Goal: Navigation & Orientation: Find specific page/section

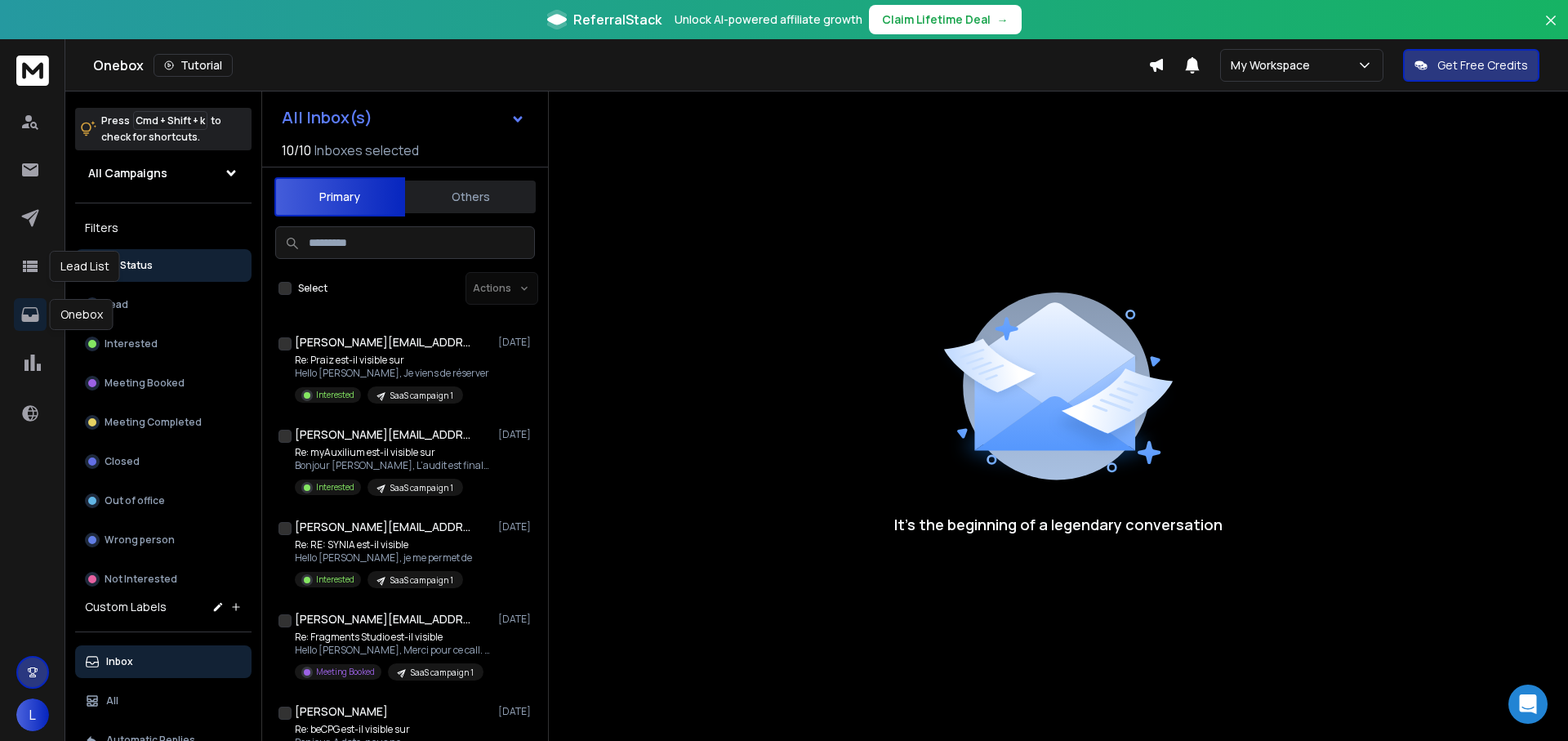
click at [29, 314] on icon at bounding box center [30, 314] width 20 height 20
click at [30, 197] on div at bounding box center [33, 270] width 38 height 330
click at [31, 212] on icon at bounding box center [30, 218] width 20 height 20
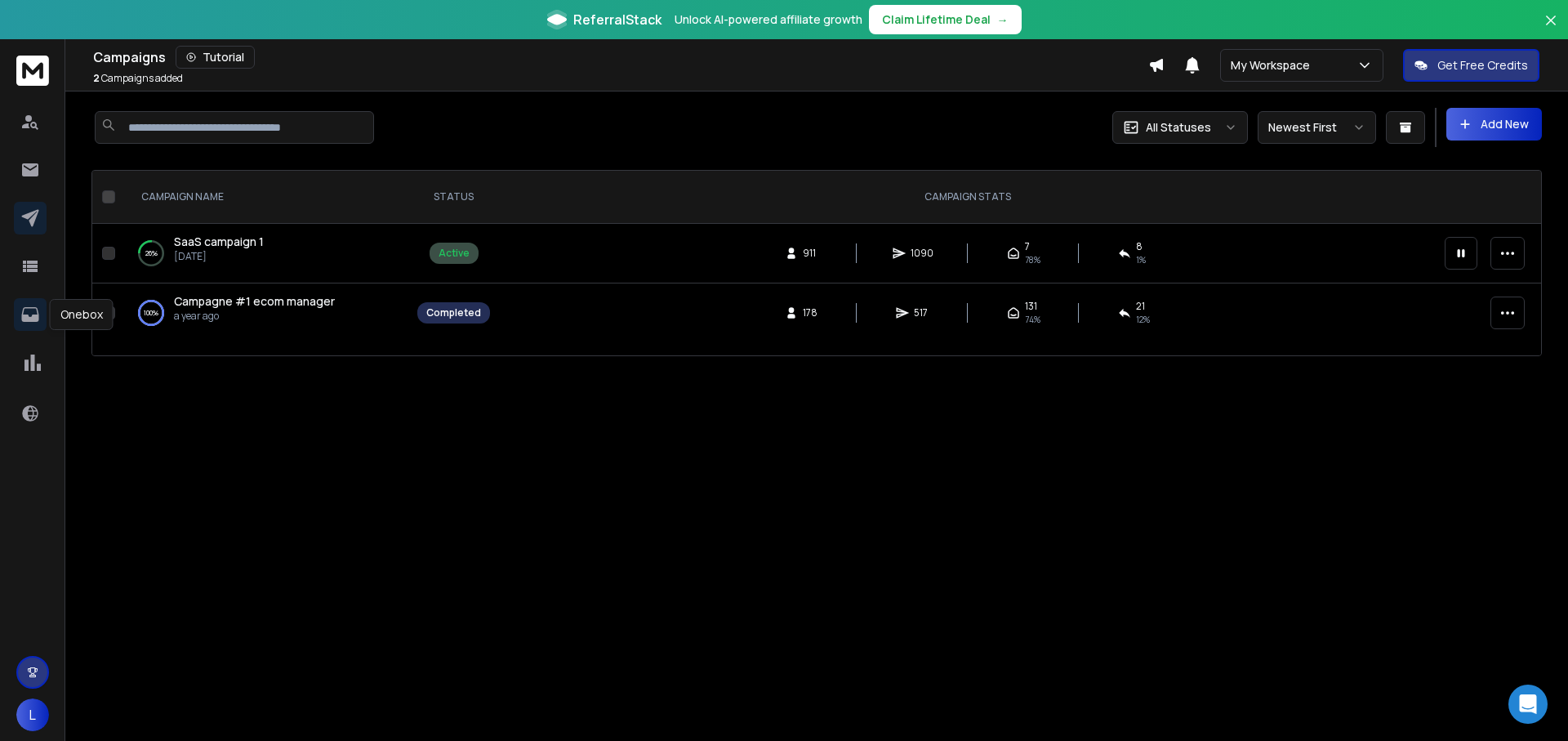
click at [32, 316] on icon at bounding box center [30, 314] width 17 height 15
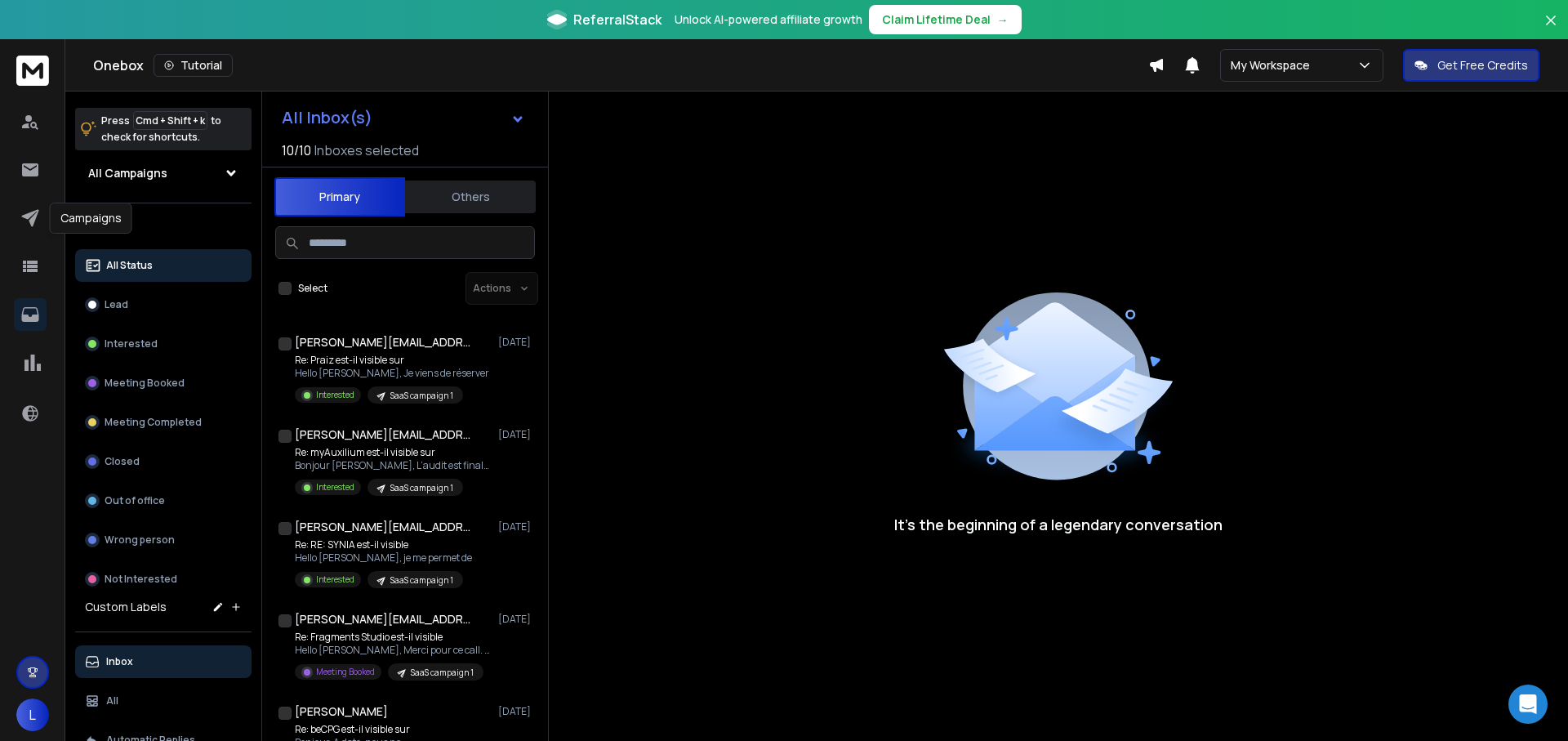
click at [16, 199] on div at bounding box center [33, 270] width 38 height 330
click at [29, 196] on div at bounding box center [33, 270] width 38 height 330
click at [38, 225] on icon at bounding box center [30, 218] width 20 height 20
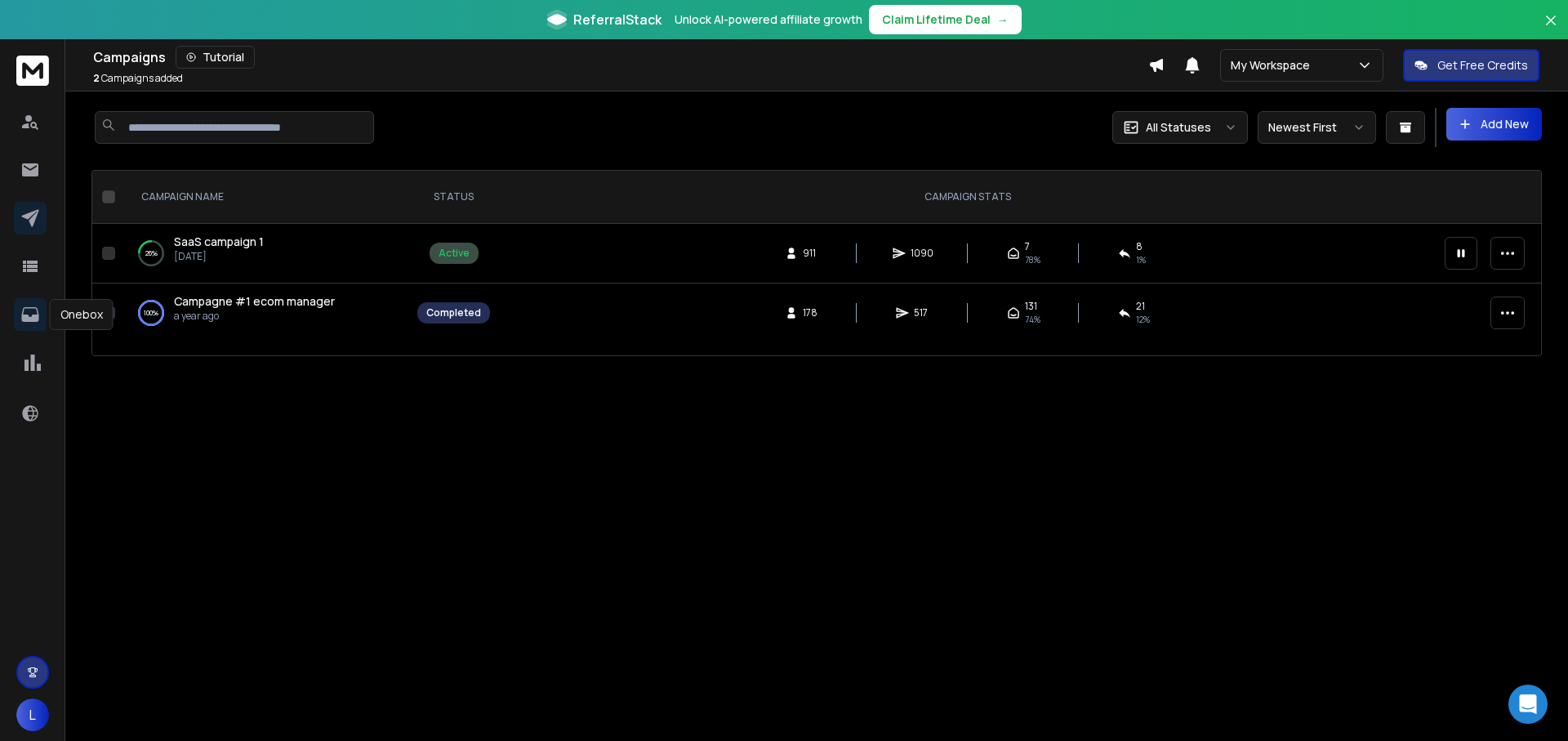
click at [31, 320] on icon at bounding box center [30, 314] width 17 height 15
